Goal: Task Accomplishment & Management: Complete application form

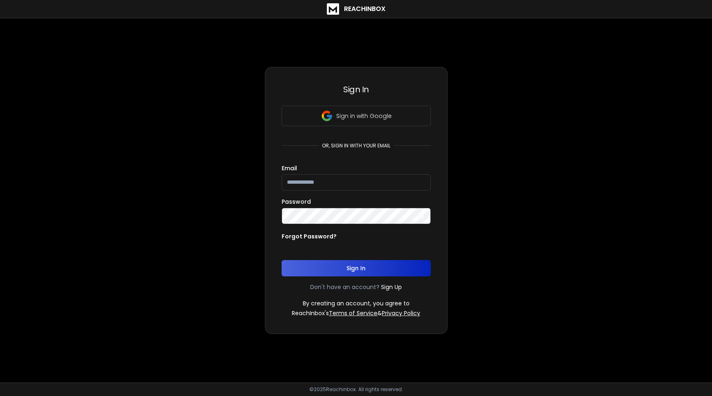
click at [383, 88] on h3 "Sign In" at bounding box center [356, 89] width 149 height 11
click at [390, 112] on p "Sign in with Google" at bounding box center [363, 116] width 55 height 8
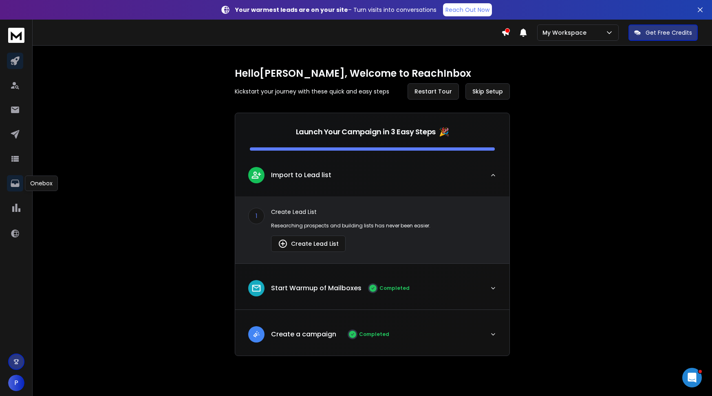
click at [17, 182] on icon at bounding box center [15, 183] width 10 height 10
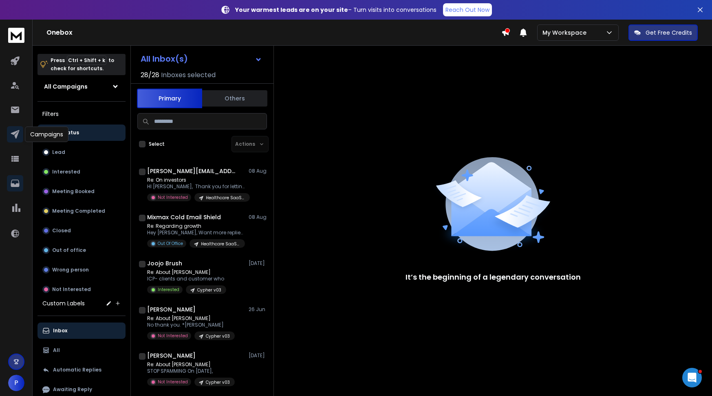
click at [11, 135] on icon at bounding box center [15, 134] width 10 height 10
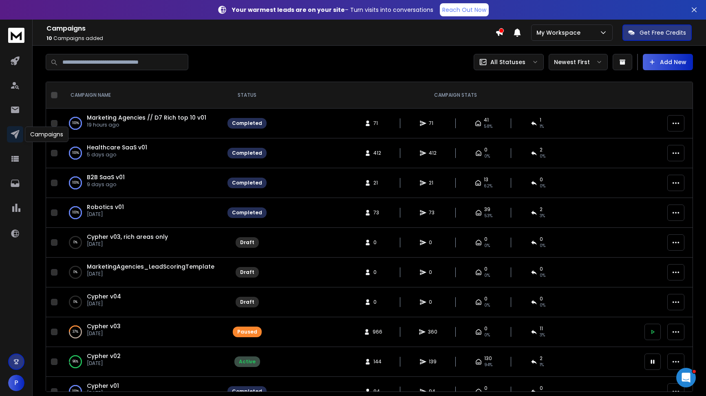
click at [152, 119] on span "Marketing Agencies // D7 Rich top 10 v01" at bounding box center [146, 117] width 119 height 8
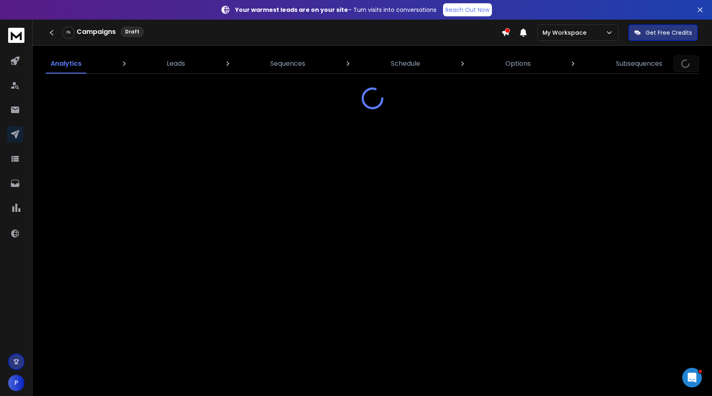
click at [209, 53] on div "Analytics Leads Sequences Schedule Options Subsequences" at bounding box center [373, 84] width 680 height 77
click at [180, 64] on p "Leads" at bounding box center [176, 64] width 18 height 10
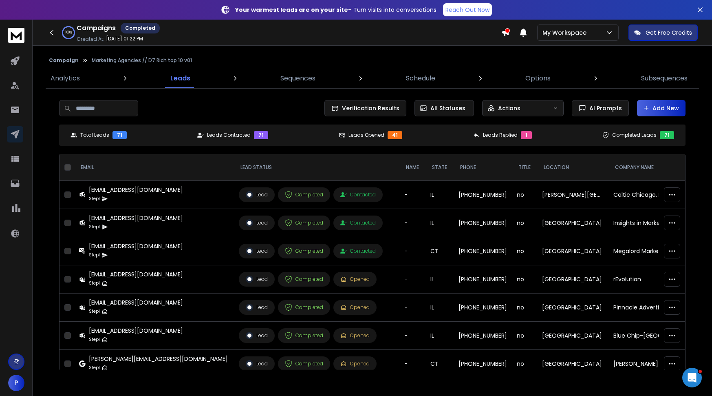
click at [665, 110] on button "Add New" at bounding box center [661, 108] width 49 height 16
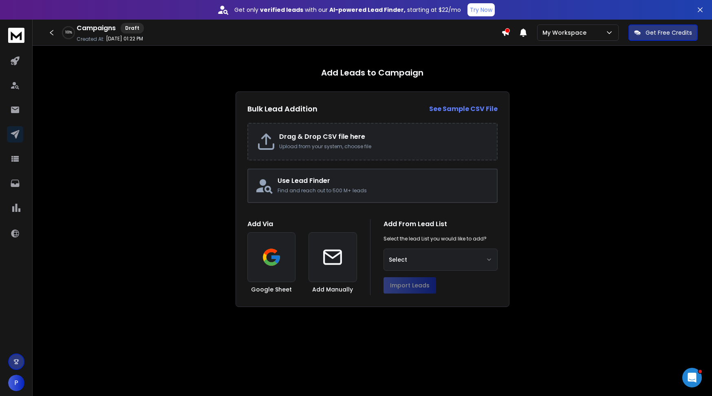
click at [347, 140] on h2 "Drag & Drop CSV file here" at bounding box center [384, 137] width 210 height 10
click at [605, 105] on div "Add Leads to Campaign Bulk Lead Addition See Sample CSV File Drag & Drop CSV fi…" at bounding box center [356, 163] width 712 height 287
click at [351, 148] on p "Upload from your system, choose file" at bounding box center [384, 146] width 210 height 7
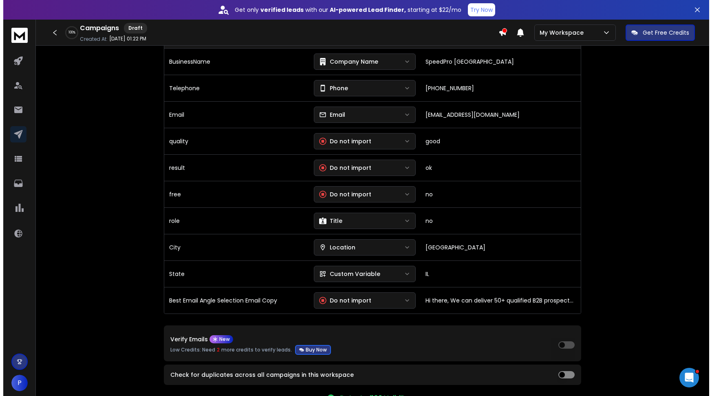
scroll to position [204, 0]
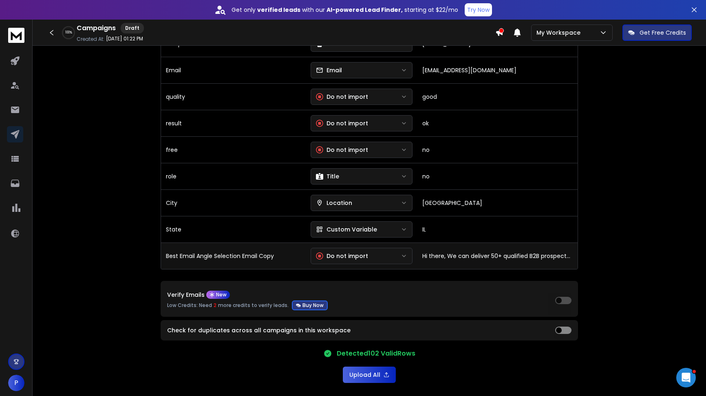
click at [367, 250] on button "Do not import" at bounding box center [362, 256] width 102 height 16
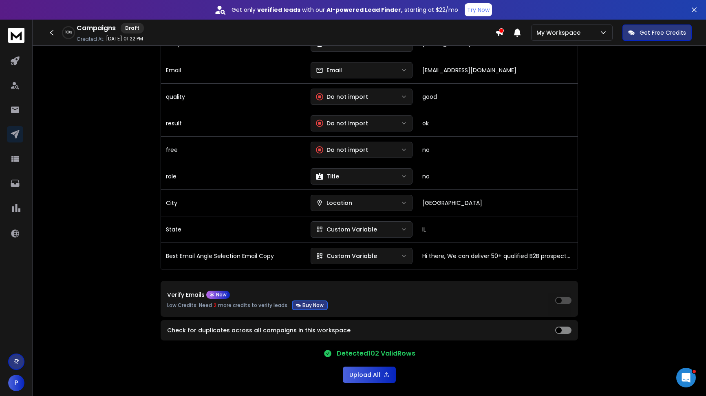
click at [378, 381] on button "Upload All" at bounding box center [369, 374] width 53 height 16
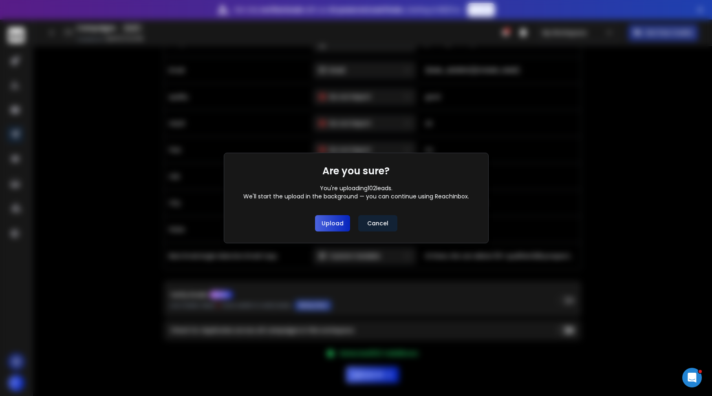
click at [341, 218] on button "Upload" at bounding box center [332, 223] width 35 height 16
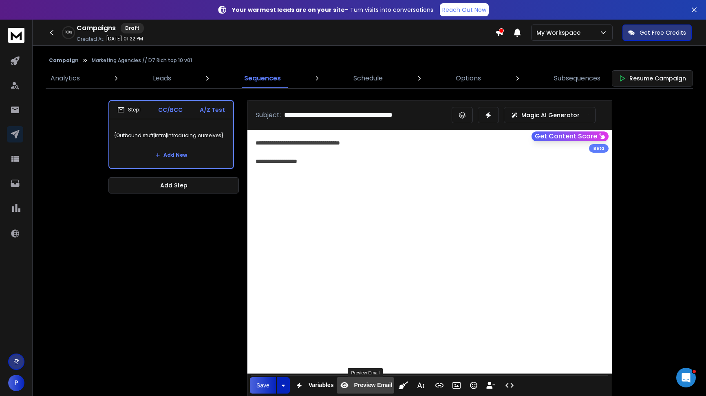
click at [358, 378] on div "Preview Email" at bounding box center [365, 384] width 57 height 13
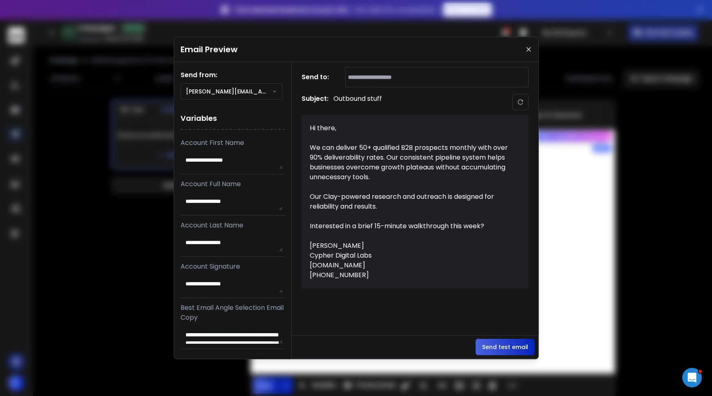
click at [529, 46] on icon at bounding box center [529, 49] width 7 height 7
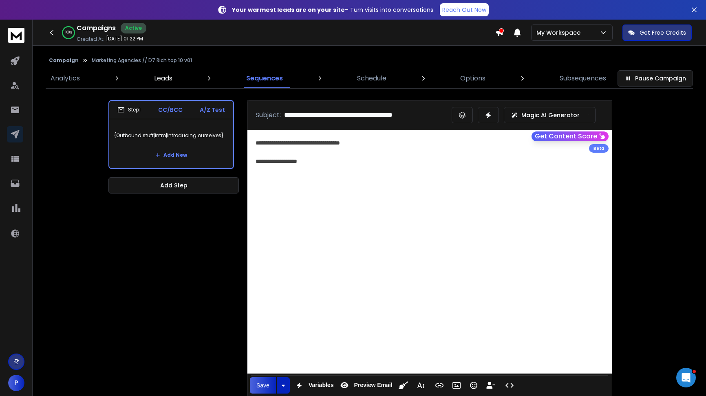
click at [174, 77] on link "Leads" at bounding box center [163, 79] width 28 height 20
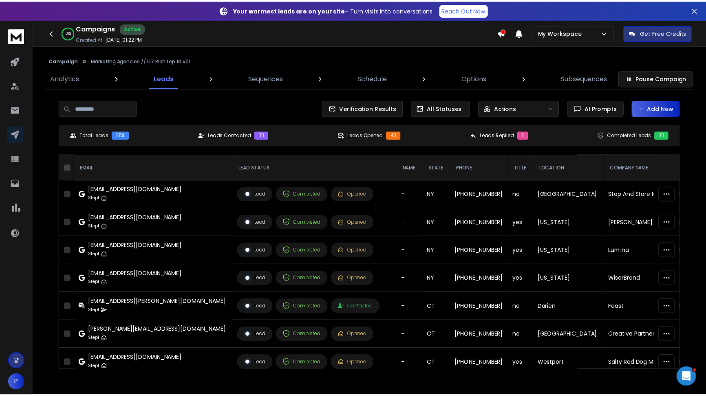
scroll to position [1230, 0]
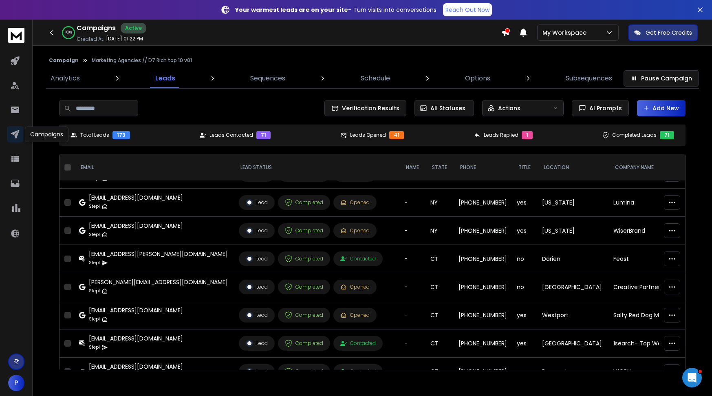
click at [16, 130] on icon at bounding box center [15, 134] width 10 height 10
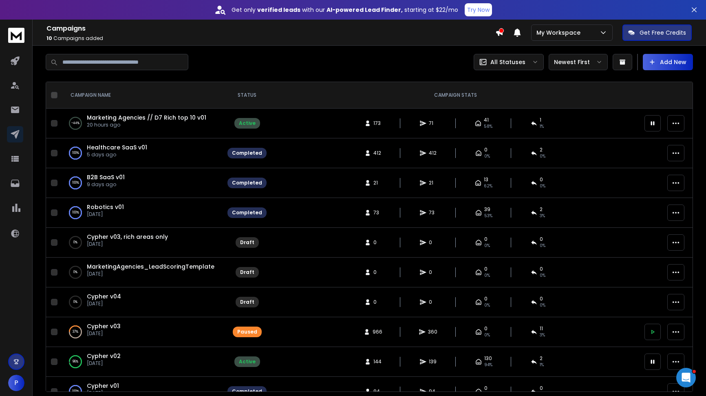
click at [202, 67] on div at bounding box center [208, 62] width 324 height 16
